Goal: Task Accomplishment & Management: Manage account settings

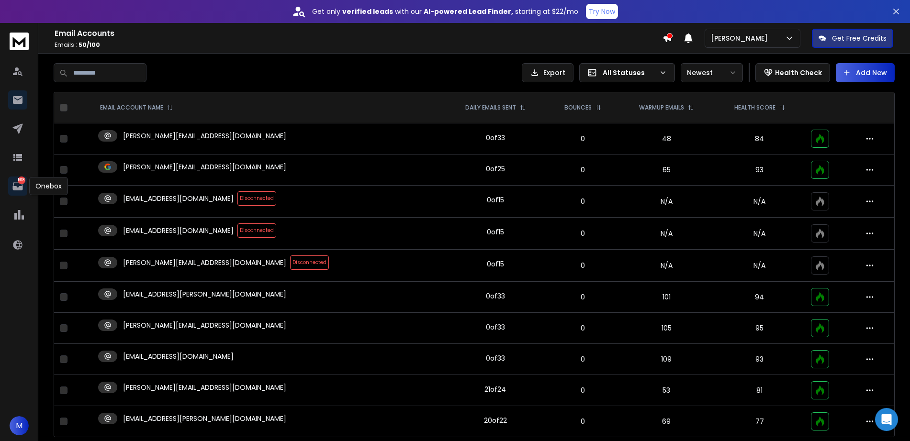
click at [16, 187] on icon at bounding box center [17, 186] width 10 height 9
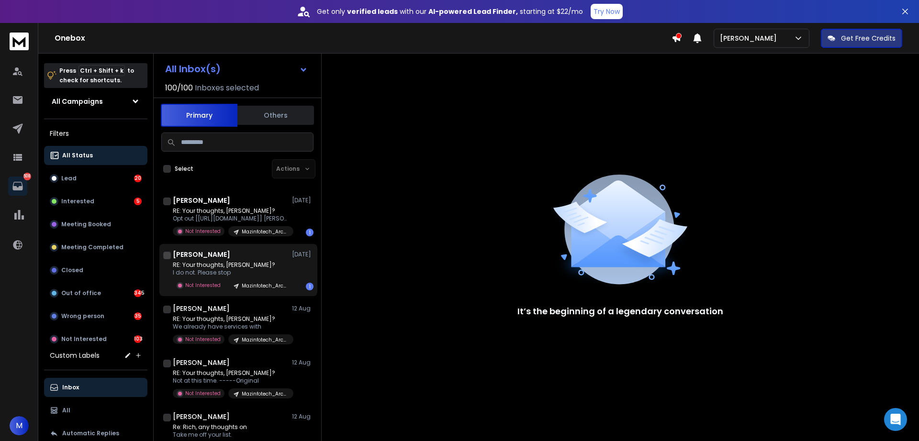
click at [267, 252] on div "Chris Nikkel 13 Aug" at bounding box center [243, 255] width 141 height 10
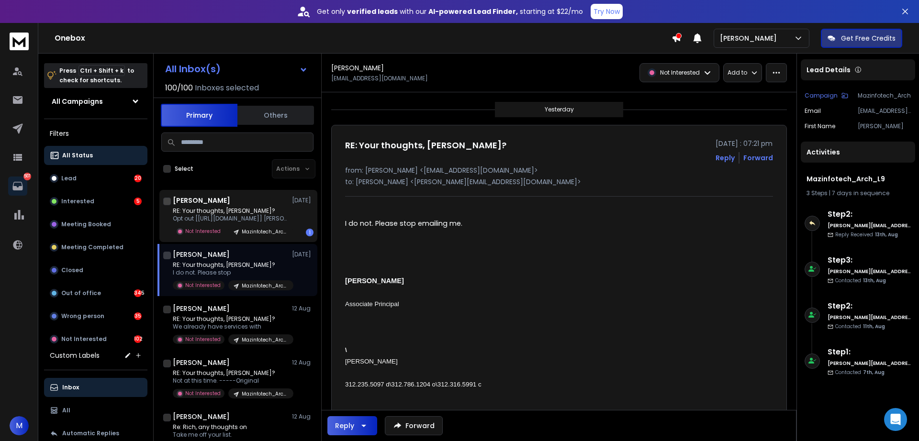
click at [219, 203] on div "Mark S. Cone 13 Aug" at bounding box center [243, 201] width 141 height 10
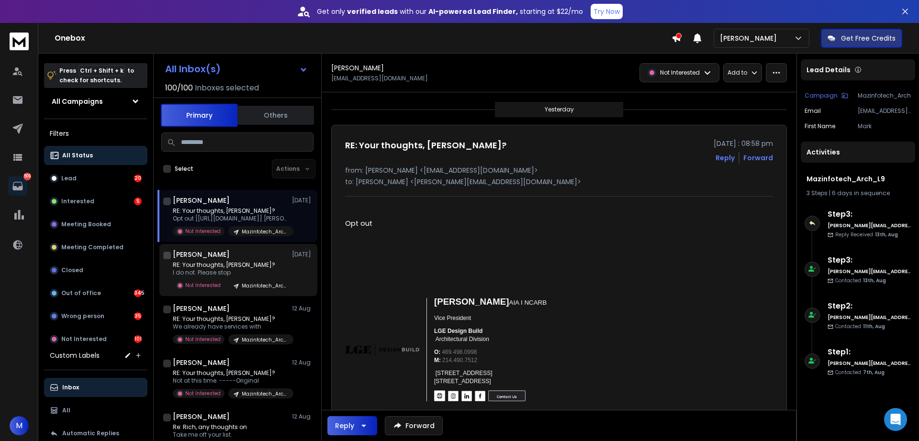
click at [231, 255] on div "Chris Nikkel 13 Aug" at bounding box center [243, 255] width 141 height 10
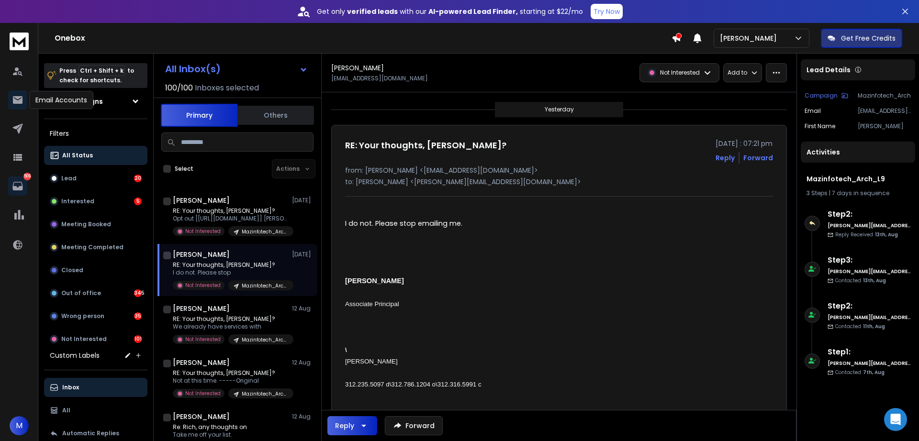
click at [13, 93] on link at bounding box center [17, 99] width 19 height 19
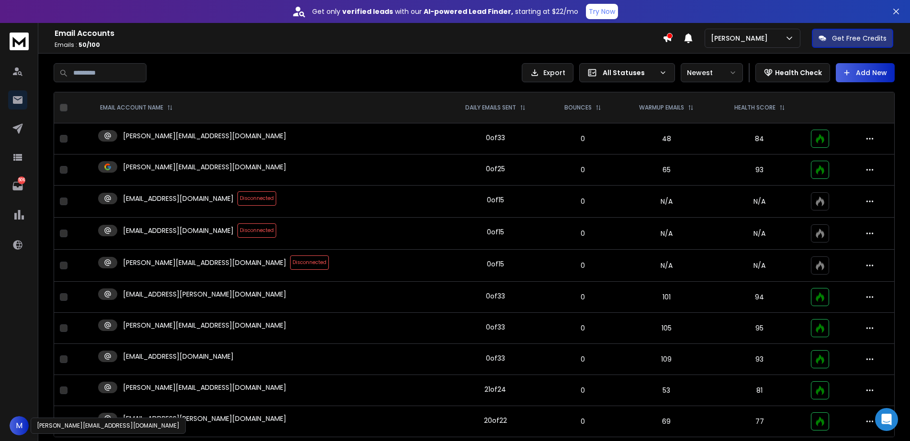
click at [18, 427] on span "M" at bounding box center [19, 425] width 19 height 19
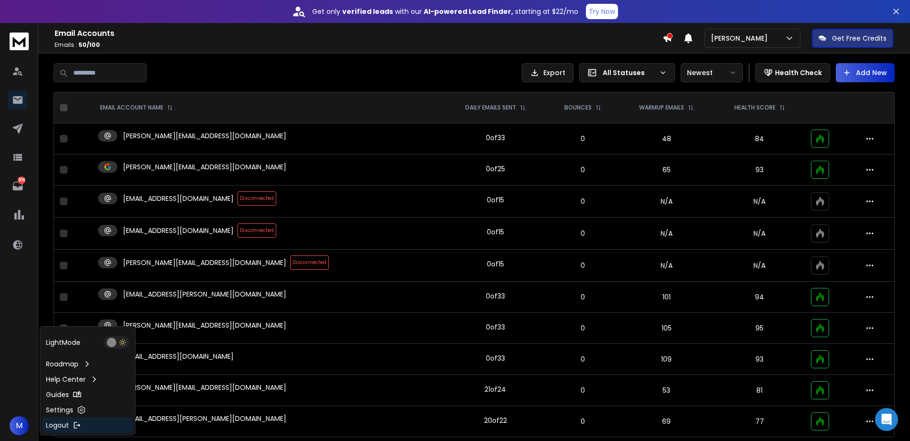
click at [48, 424] on p "Logout" at bounding box center [57, 426] width 23 height 10
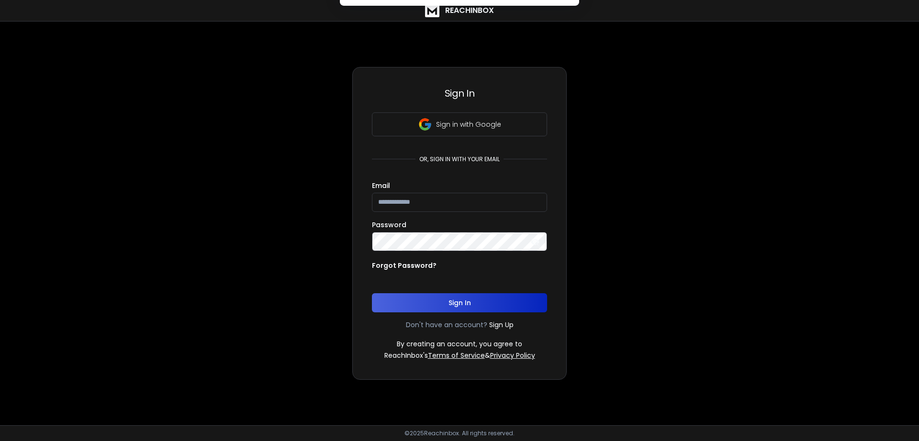
type input "**********"
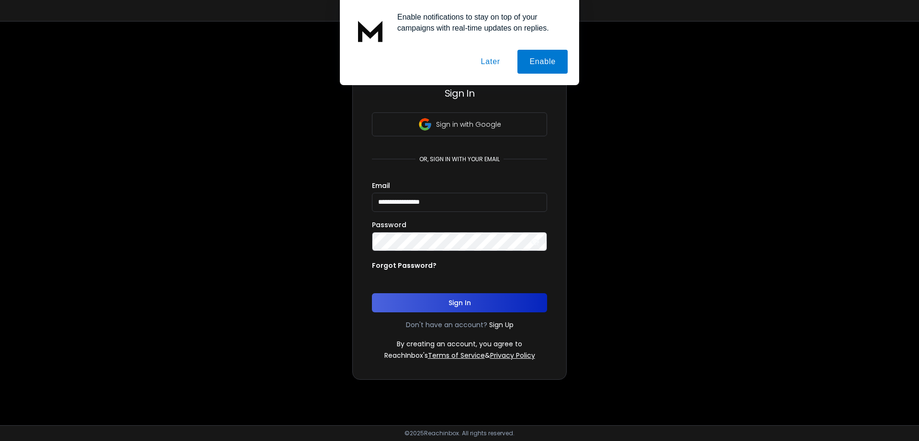
click at [488, 64] on button "Later" at bounding box center [490, 62] width 43 height 24
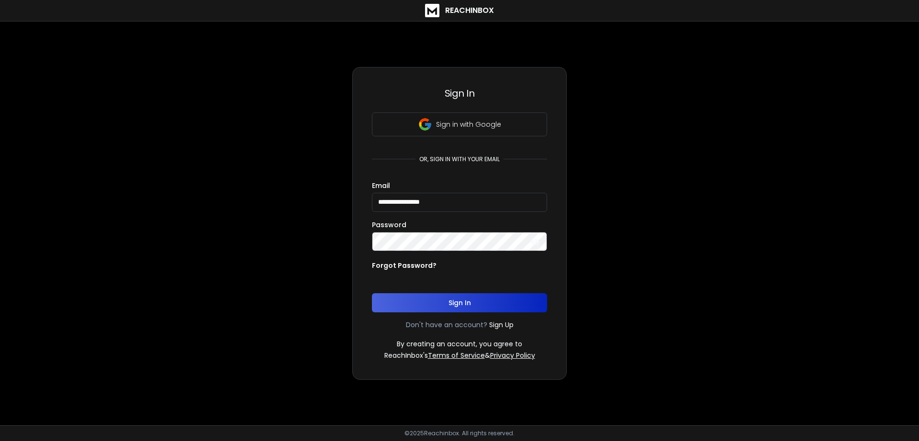
click at [407, 302] on button "Sign In" at bounding box center [459, 302] width 175 height 19
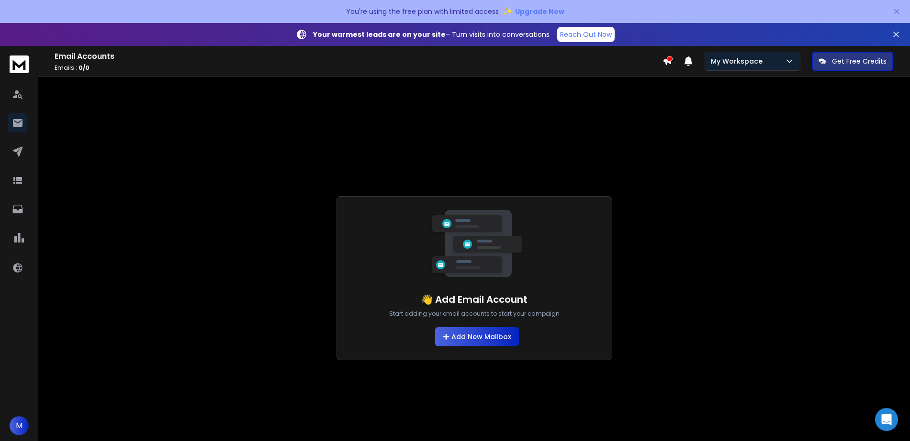
click at [767, 59] on div "My Workspace" at bounding box center [752, 61] width 83 height 10
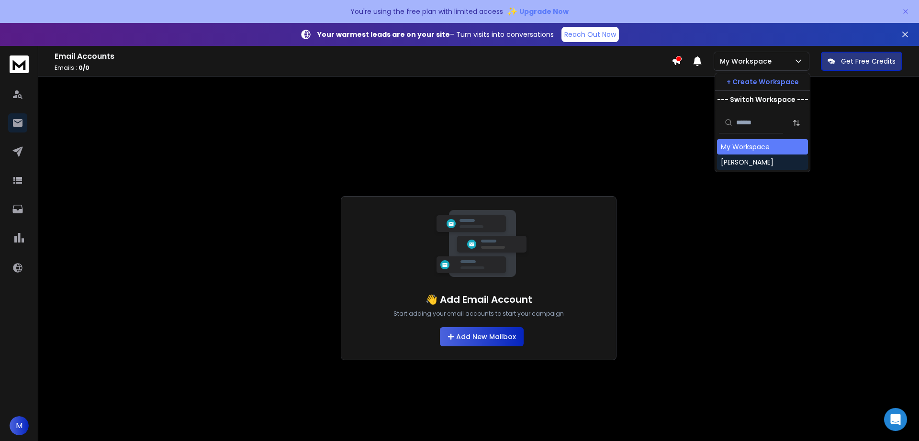
click at [750, 163] on div "Mazhar Khan" at bounding box center [747, 162] width 53 height 10
